Goal: Task Accomplishment & Management: Use online tool/utility

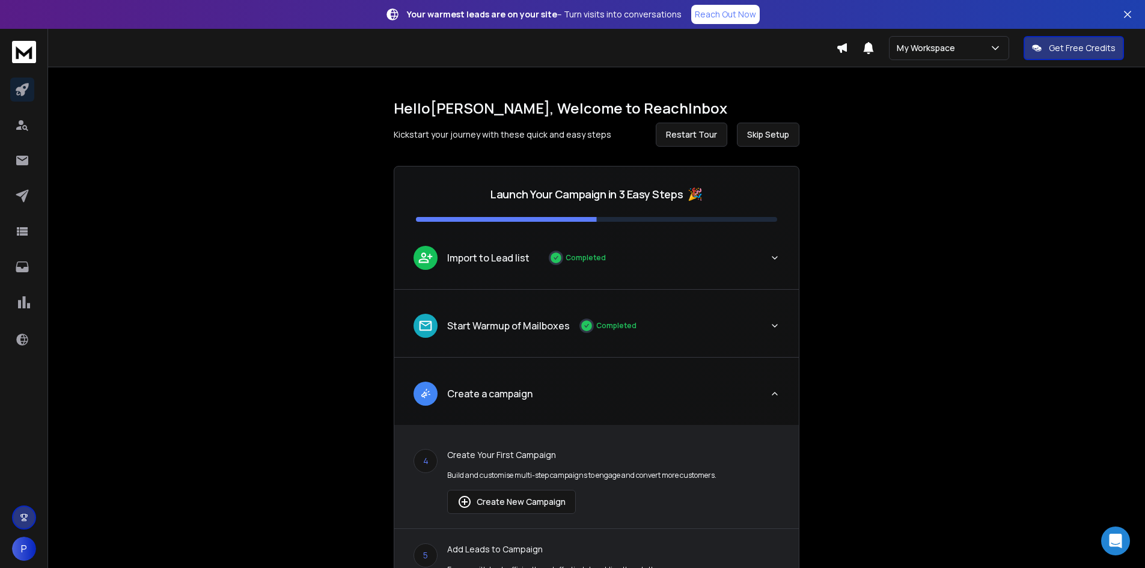
click at [270, 257] on div "Hello [PERSON_NAME] , Welcome to ReachInbox Kickstart your journey with these q…" at bounding box center [596, 459] width 1058 height 761
click at [531, 257] on div "Import to Lead list Completed" at bounding box center [509, 258] width 192 height 24
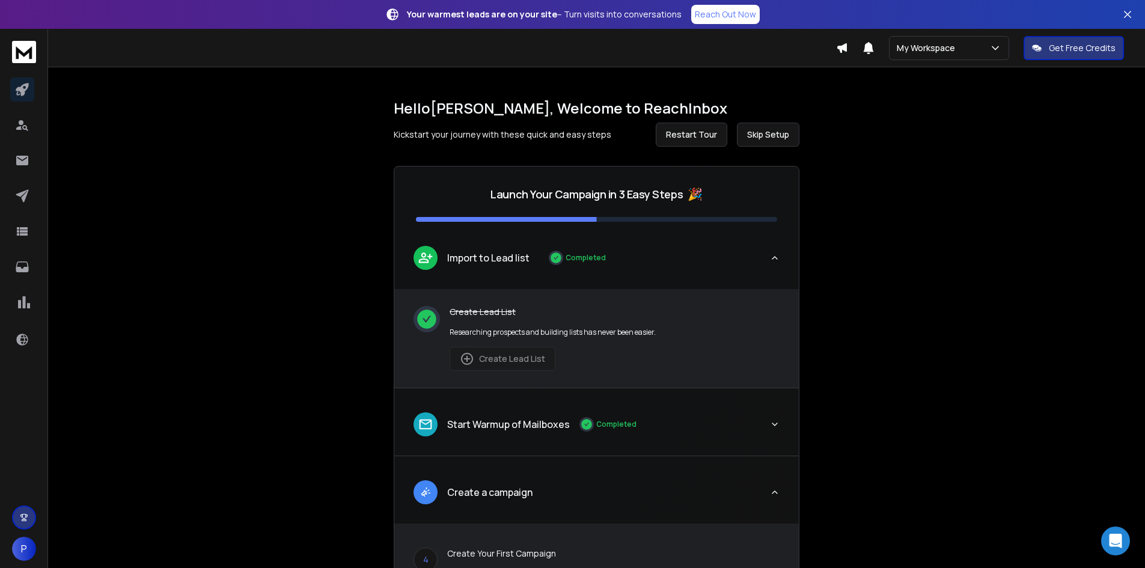
click at [514, 364] on div "Create Lead List" at bounding box center [614, 359] width 330 height 24
click at [483, 329] on p "Researching prospects and building lists has never been easier." at bounding box center [614, 332] width 330 height 10
drag, startPoint x: 586, startPoint y: 336, endPoint x: 616, endPoint y: 341, distance: 30.4
click at [586, 336] on p "Researching prospects and building lists has never been easier." at bounding box center [614, 332] width 330 height 10
click at [538, 359] on div "Create Lead List" at bounding box center [614, 359] width 330 height 24
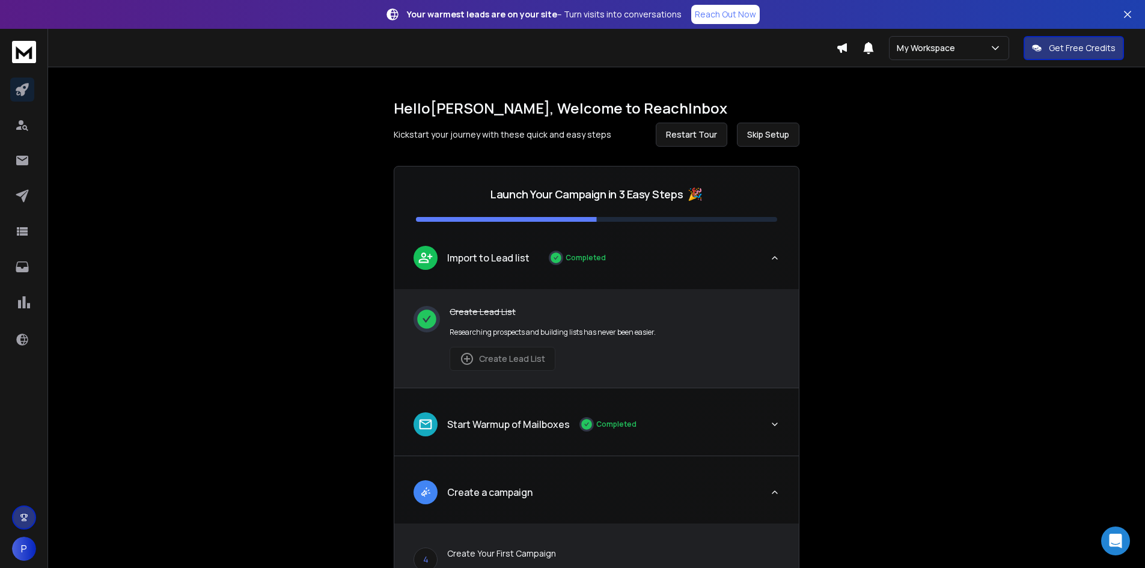
click at [629, 347] on div "Create Lead List" at bounding box center [614, 359] width 330 height 24
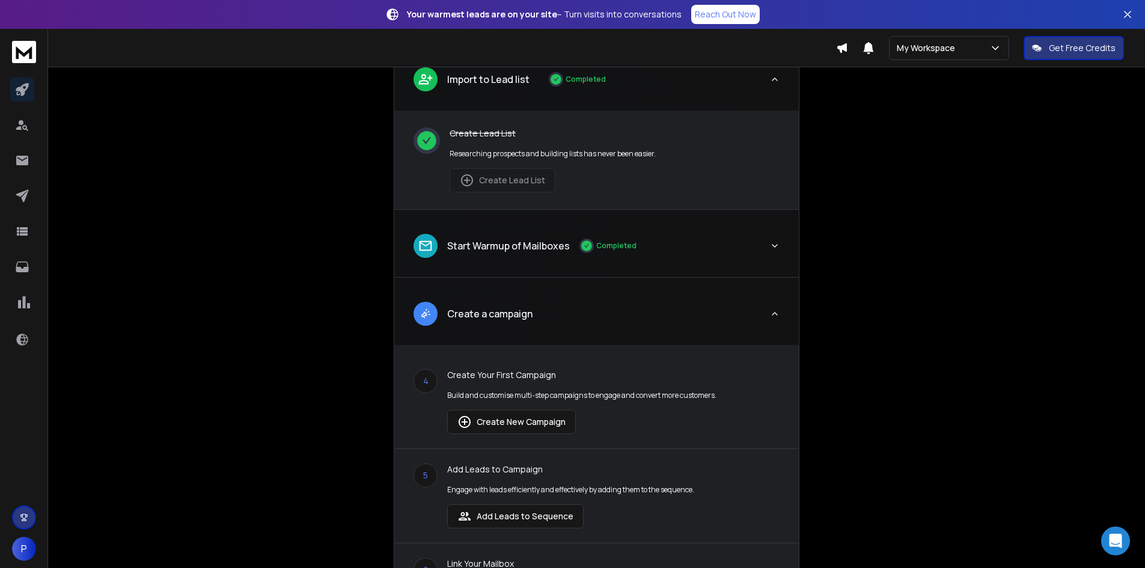
scroll to position [180, 0]
click at [20, 241] on link at bounding box center [22, 231] width 24 height 24
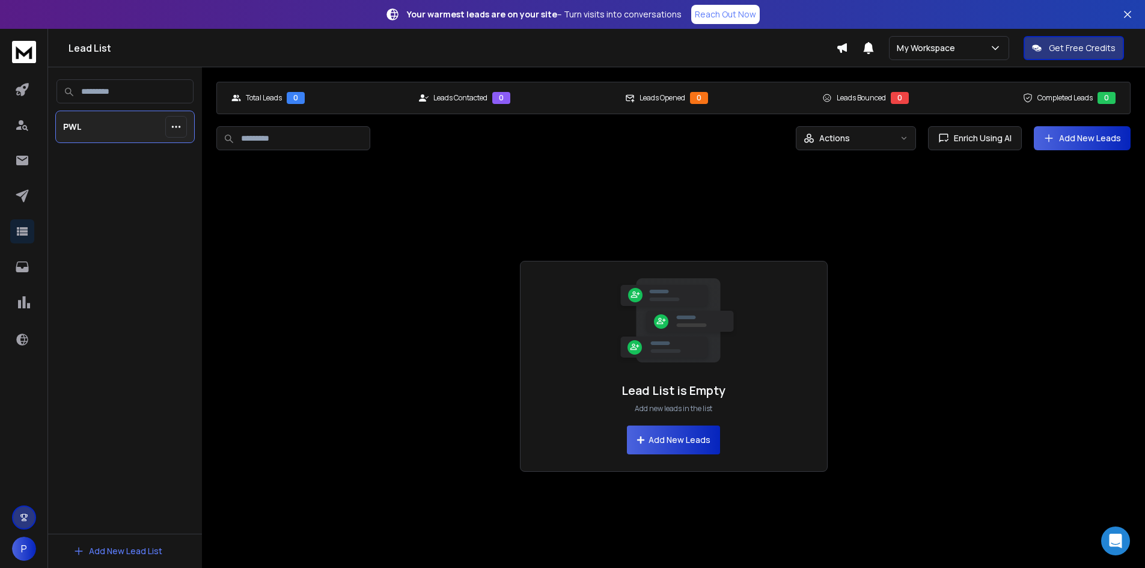
click at [925, 339] on div "Lead List is Empty Add new leads in the list Add New Leads" at bounding box center [673, 366] width 914 height 211
drag, startPoint x: 390, startPoint y: 237, endPoint x: 342, endPoint y: 220, distance: 50.4
click at [387, 237] on div "Lead List is Empty Add new leads in the list Add New Leads" at bounding box center [673, 366] width 914 height 406
click at [680, 448] on button "Add New Leads" at bounding box center [673, 439] width 93 height 29
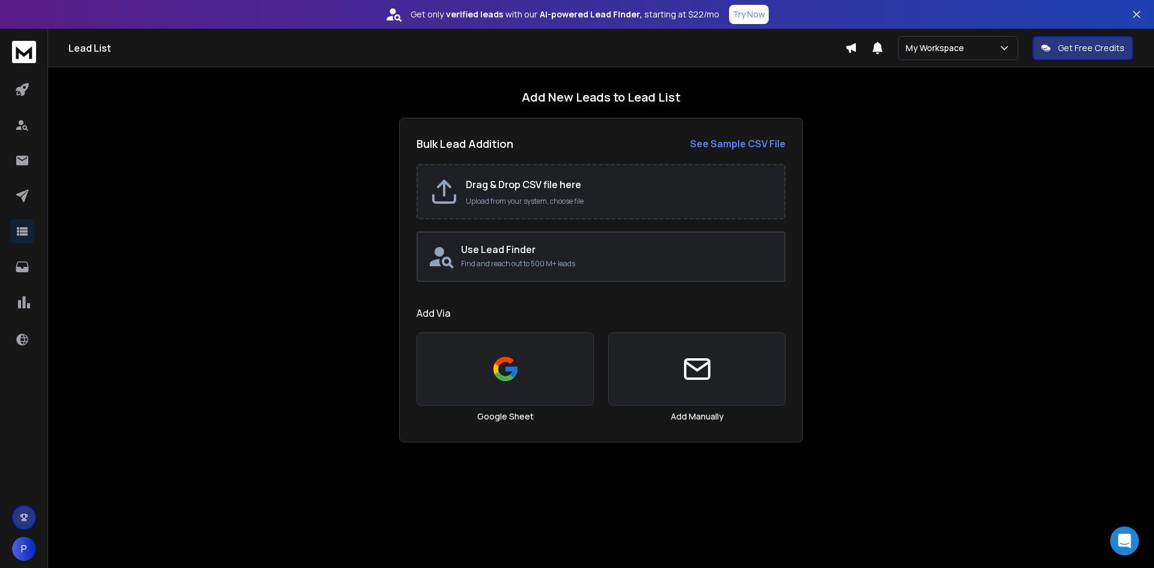
click at [336, 364] on div "Add New Leads to Lead List Bulk Lead Addition See Sample CSV File Drag & Drop C…" at bounding box center [601, 265] width 1106 height 353
click at [595, 195] on div "Drag & Drop CSV file here Upload from your system, choose file" at bounding box center [619, 191] width 306 height 29
click at [1080, 397] on div "Add New Leads to Lead List Bulk Lead Addition See Sample CSV File Drag & Drop C…" at bounding box center [601, 265] width 1106 height 353
click at [568, 206] on div "Drag & Drop CSV file here Upload from your system, choose file" at bounding box center [600, 191] width 369 height 55
type input "**********"
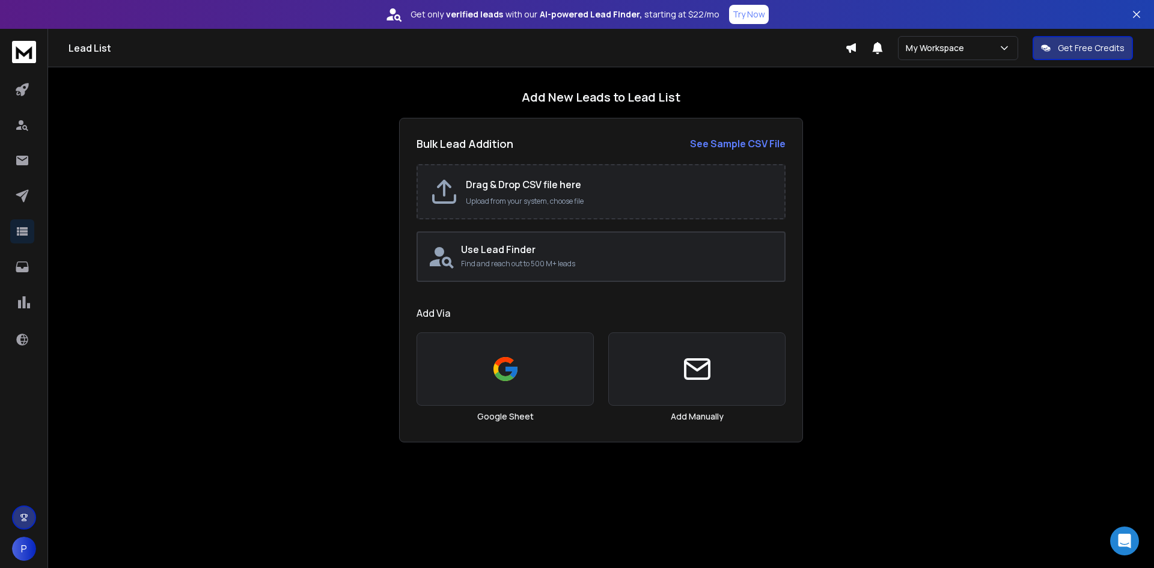
click at [525, 192] on div "Drag & Drop CSV file here Upload from your system, choose file" at bounding box center [619, 191] width 306 height 29
type input "**********"
click at [341, 556] on div "Get only verified leads with our AI-powered Lead Finder, starting at $22/mo Try…" at bounding box center [577, 284] width 1154 height 568
click at [584, 540] on div "Get only verified leads with our AI-powered Lead Finder, starting at $22/mo Try…" at bounding box center [577, 284] width 1154 height 568
click at [878, 486] on div "Get only verified leads with our AI-powered Lead Finder, starting at $22/mo Try…" at bounding box center [577, 284] width 1154 height 568
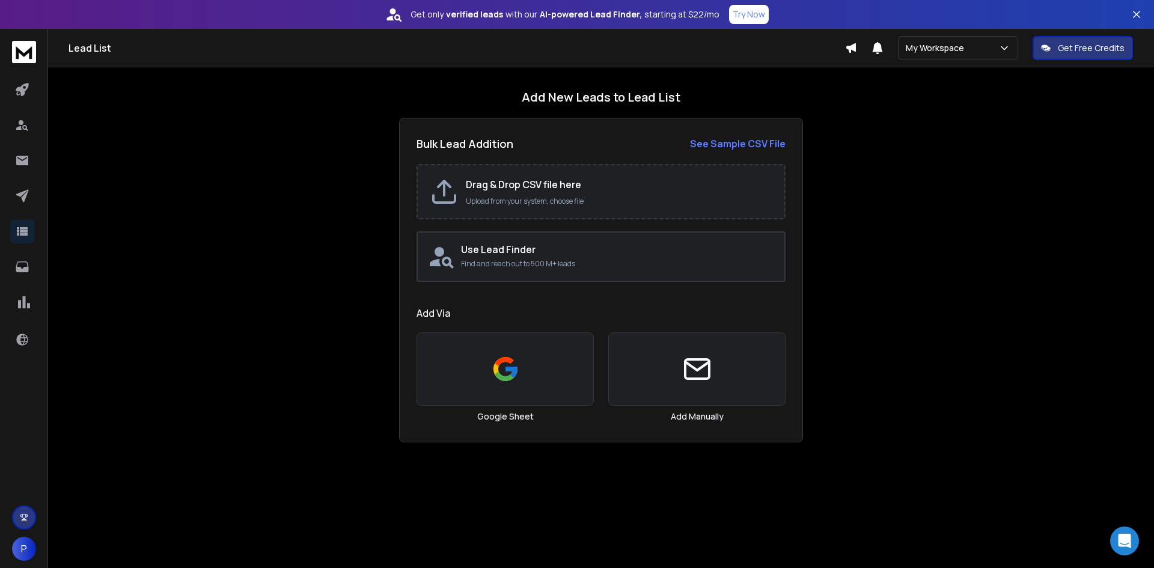
click at [492, 192] on div "Drag & Drop CSV file here Upload from your system, choose file" at bounding box center [619, 191] width 306 height 29
type input "**********"
click at [324, 273] on div "Add New Leads to Lead List Bulk Lead Addition See Sample CSV File Drag & Drop C…" at bounding box center [601, 265] width 1106 height 353
click at [745, 147] on strong "See Sample CSV File" at bounding box center [738, 143] width 96 height 13
